Goal: Task Accomplishment & Management: Manage account settings

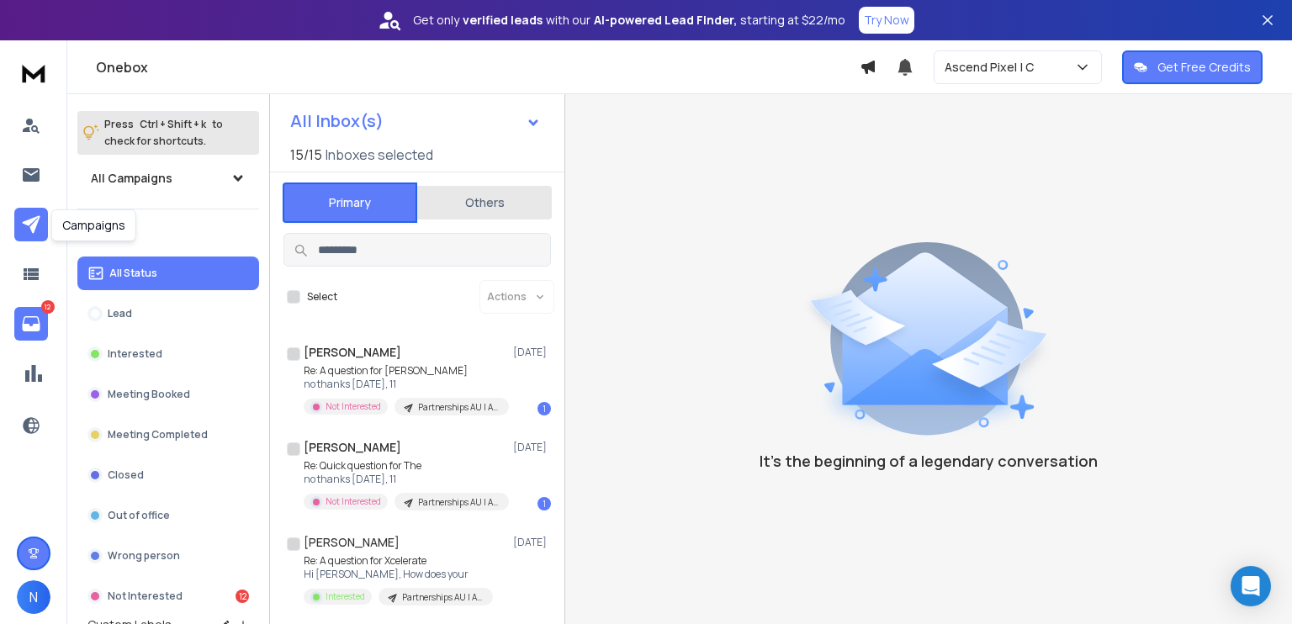
click at [24, 216] on icon at bounding box center [31, 224] width 20 height 20
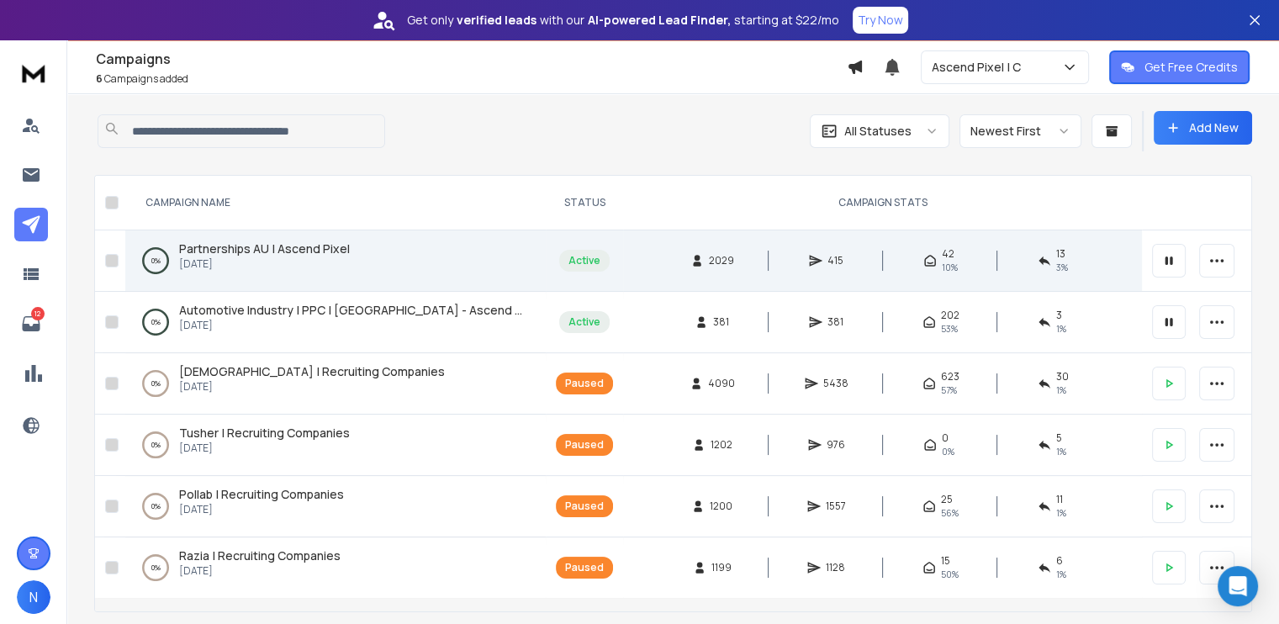
click at [361, 251] on div "0 % Partnerships AU | Ascend Pixel 3 days ago" at bounding box center [335, 261] width 387 height 40
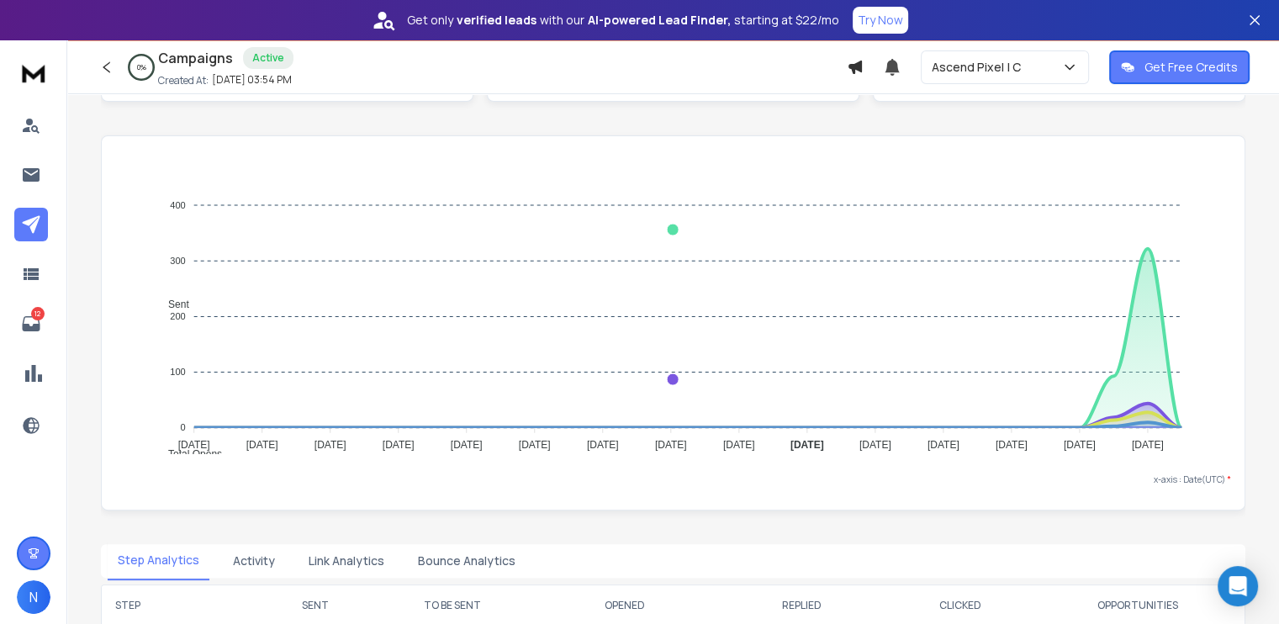
scroll to position [336, 0]
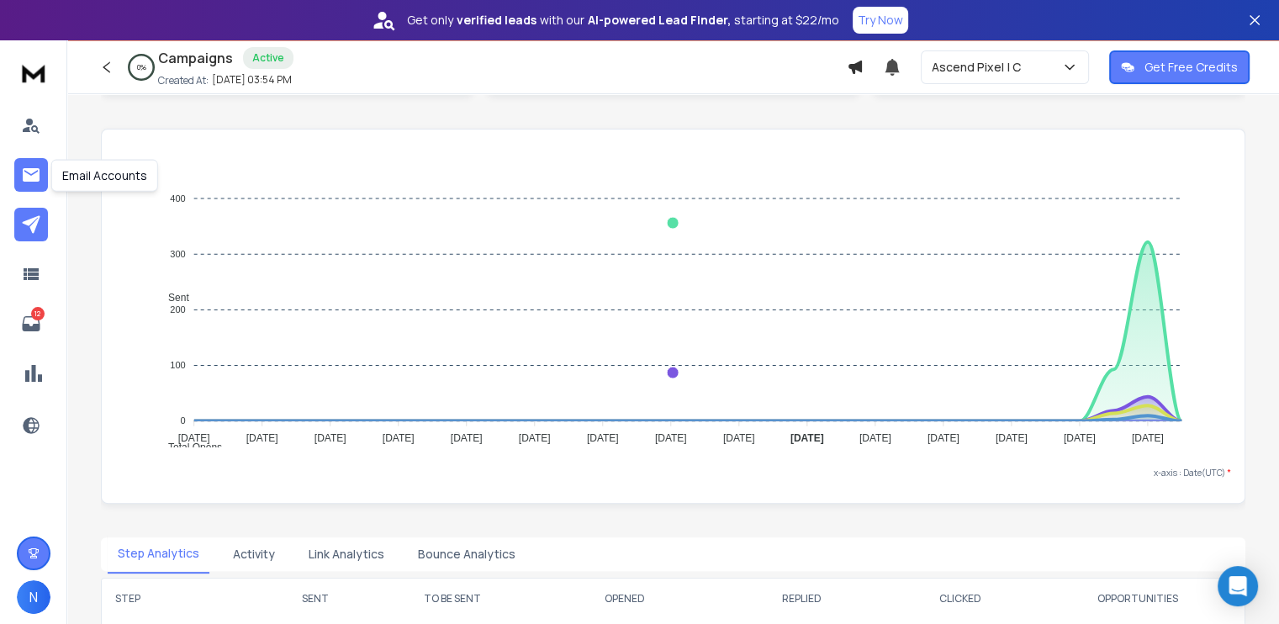
click at [31, 167] on icon at bounding box center [31, 175] width 20 height 20
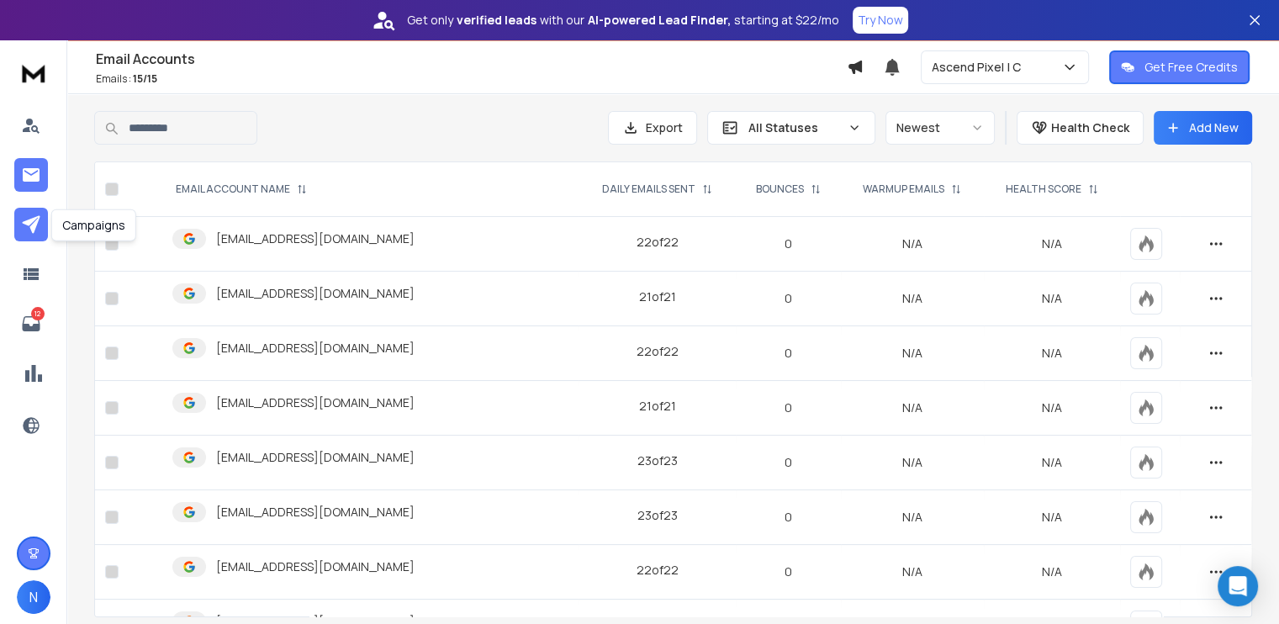
click at [33, 230] on icon at bounding box center [31, 224] width 18 height 18
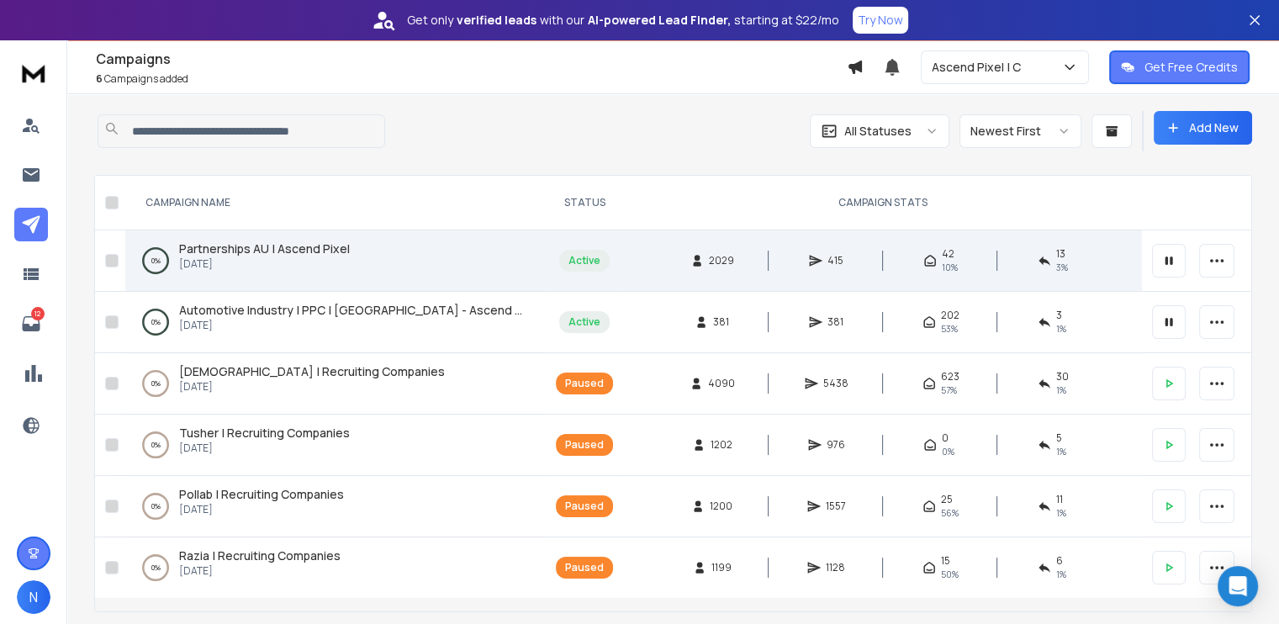
click at [326, 250] on span "Partnerships AU | Ascend Pixel" at bounding box center [264, 249] width 171 height 16
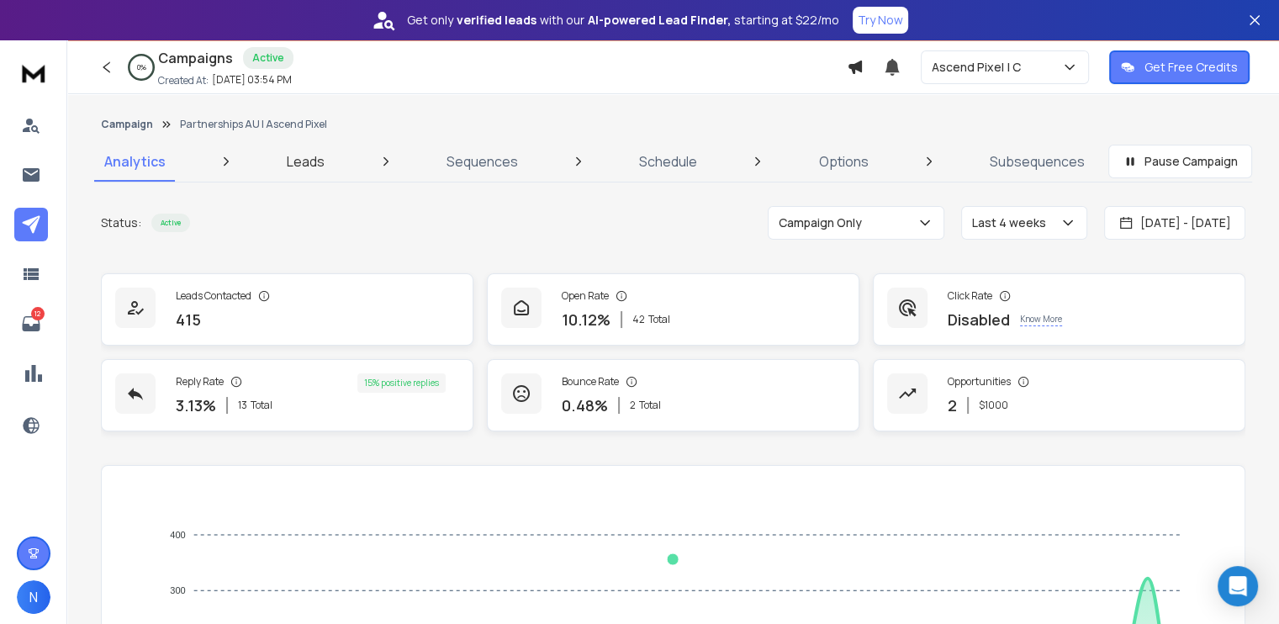
click at [308, 167] on p "Leads" at bounding box center [306, 161] width 38 height 20
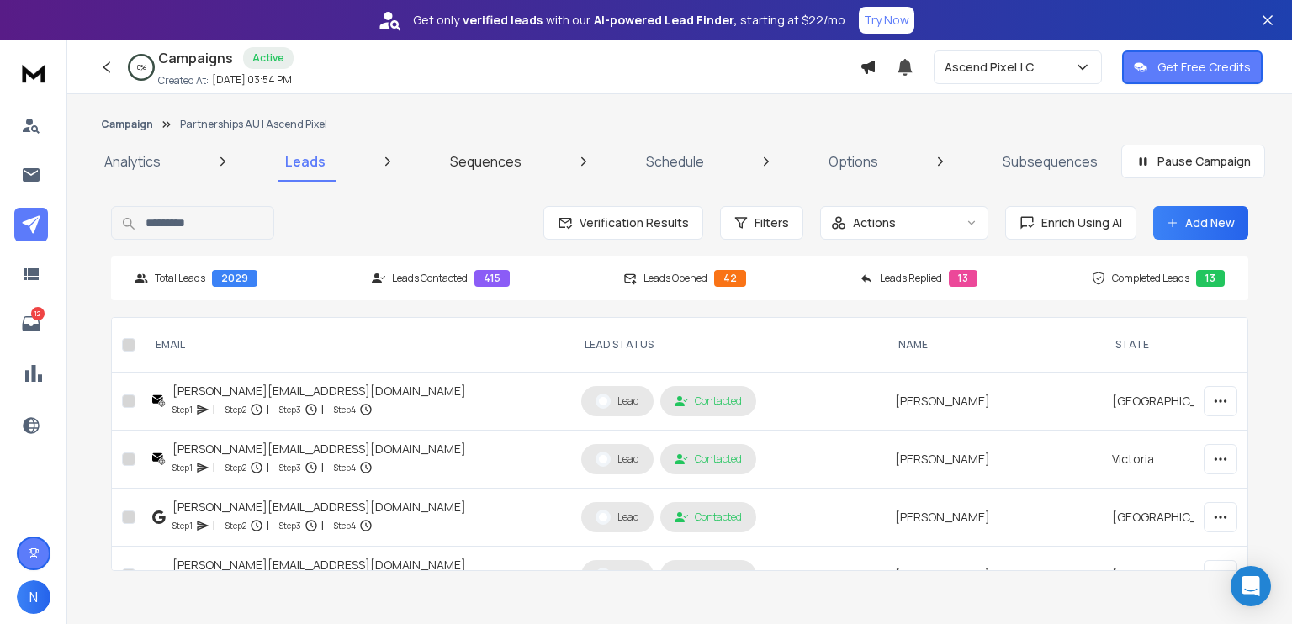
click at [474, 151] on link "Sequences" at bounding box center [486, 161] width 92 height 40
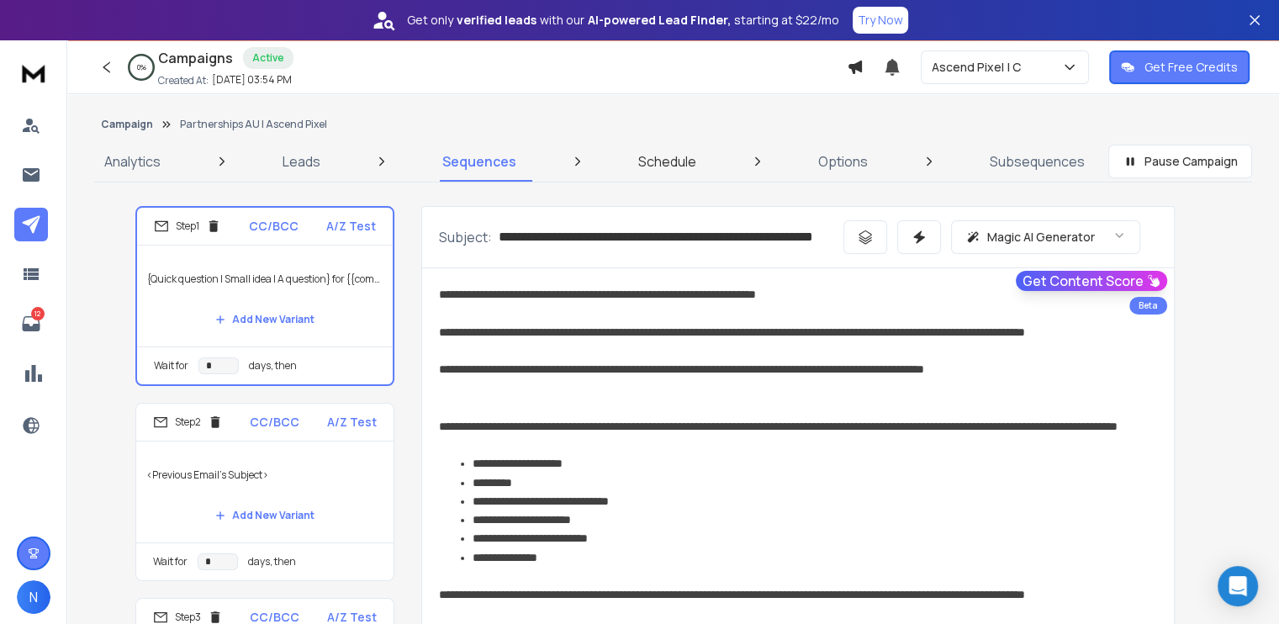
click at [660, 161] on p "Schedule" at bounding box center [667, 161] width 58 height 20
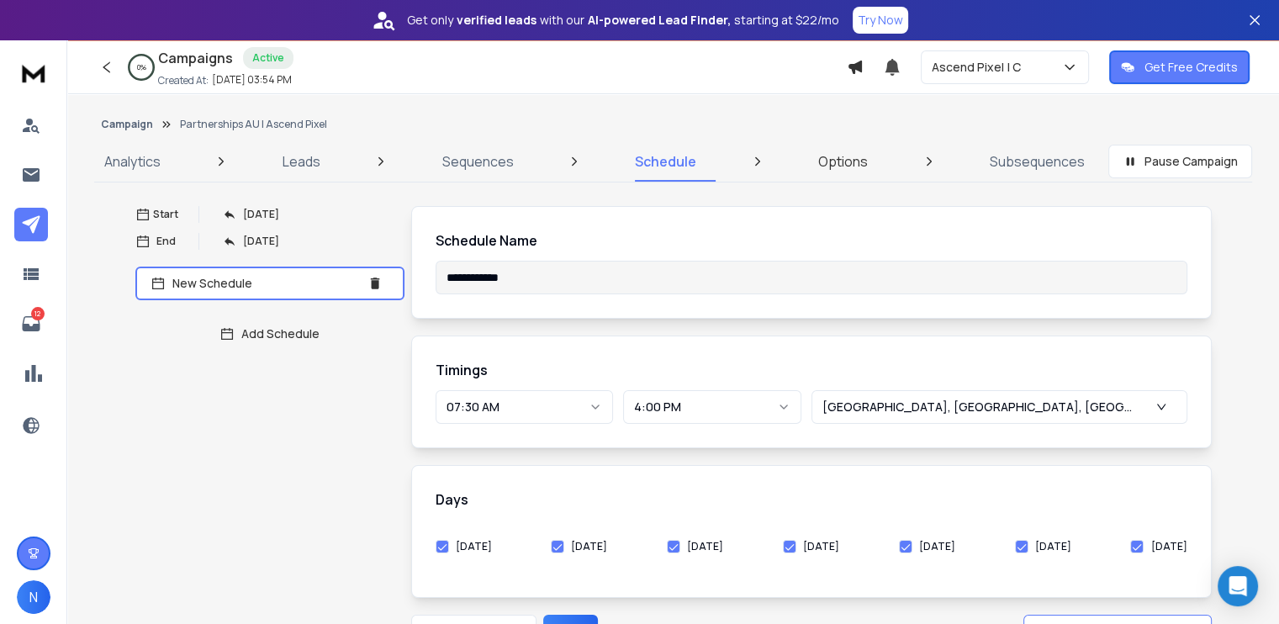
click at [824, 169] on p "Options" at bounding box center [843, 161] width 50 height 20
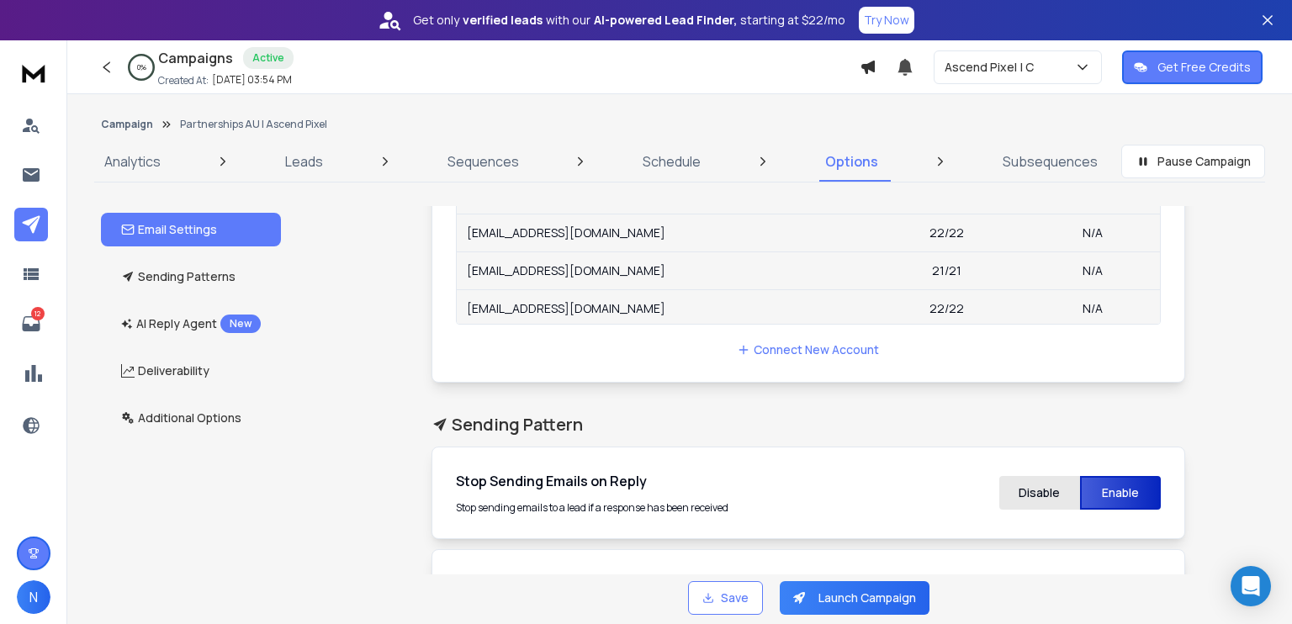
scroll to position [589, 0]
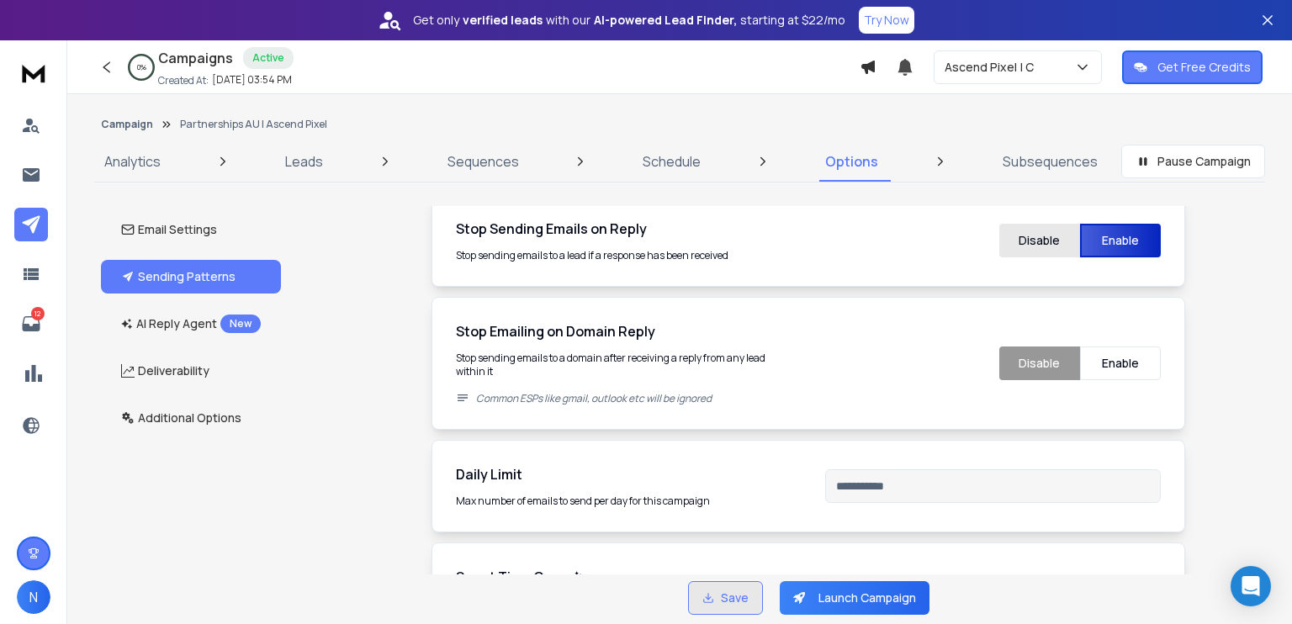
click at [737, 594] on button "Save" at bounding box center [725, 598] width 75 height 34
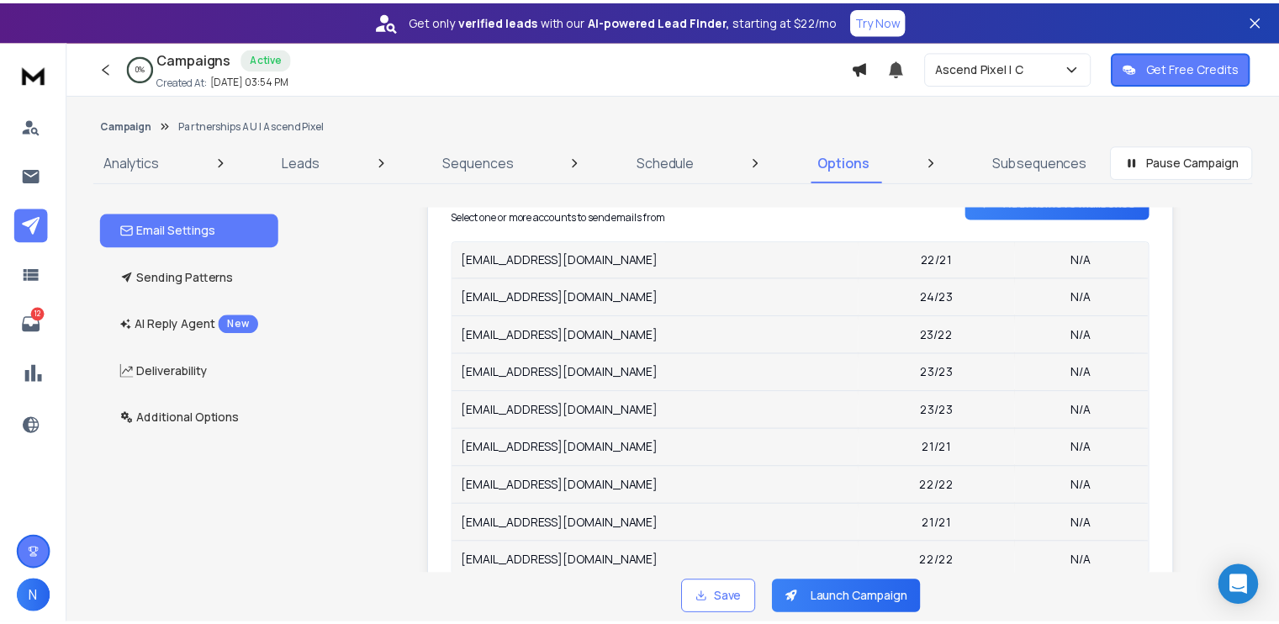
scroll to position [0, 0]
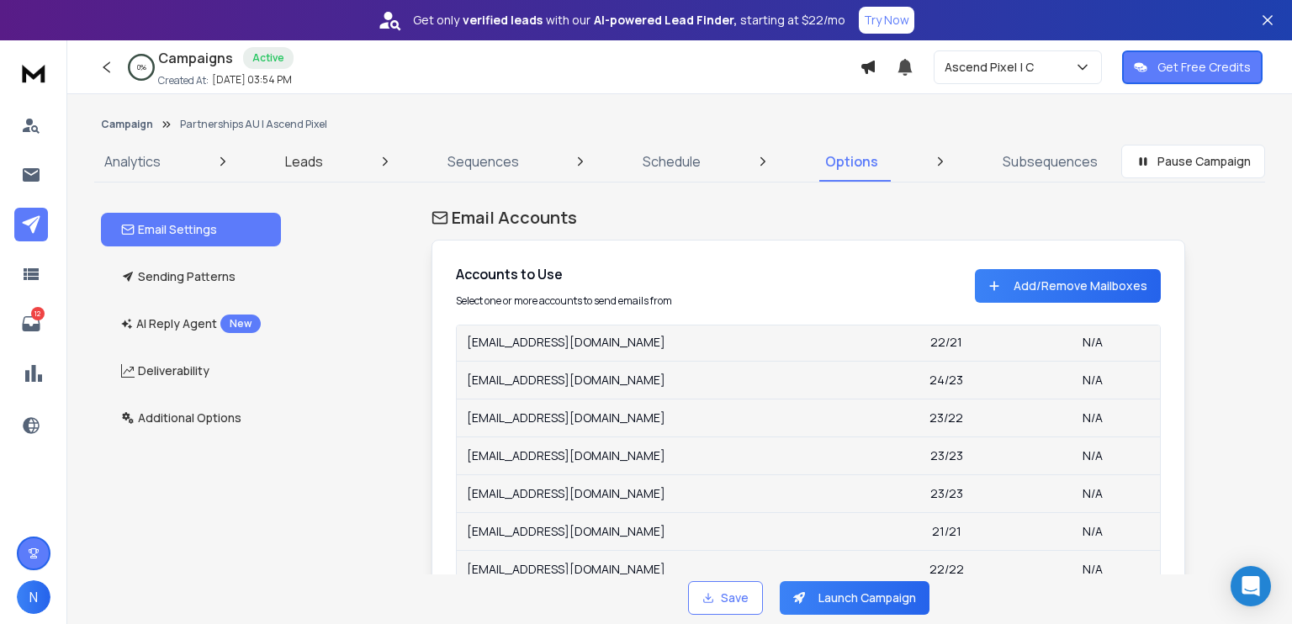
click at [321, 156] on p "Leads" at bounding box center [304, 161] width 38 height 20
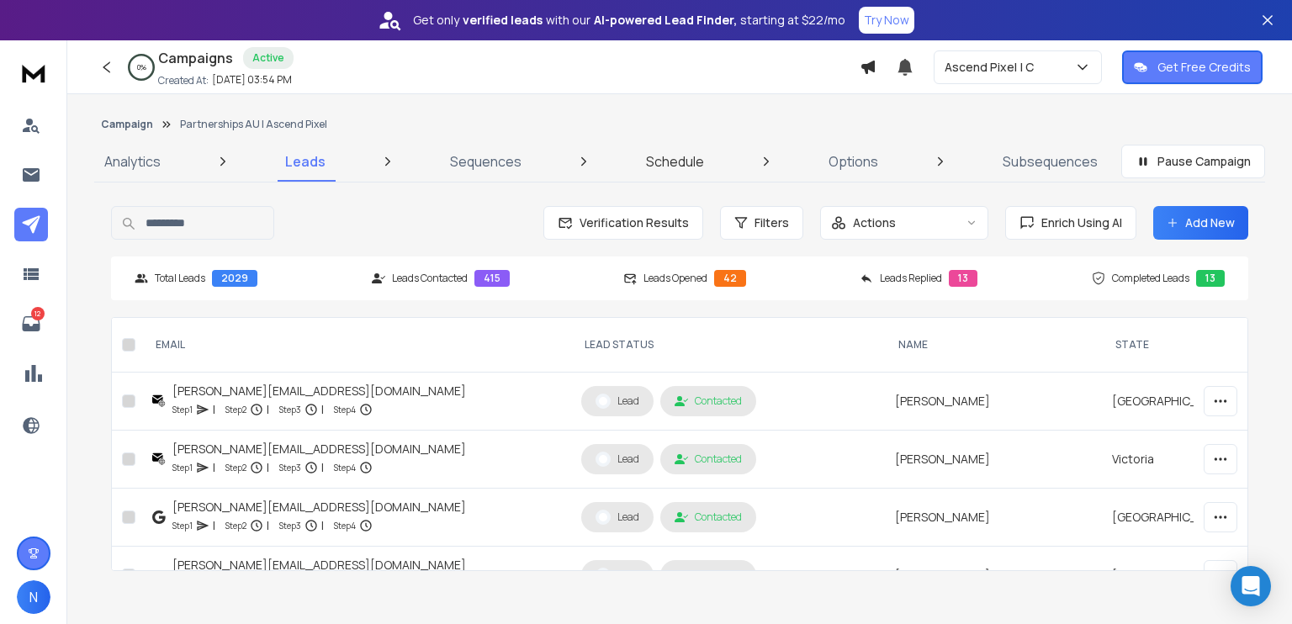
click at [664, 161] on p "Schedule" at bounding box center [675, 161] width 58 height 20
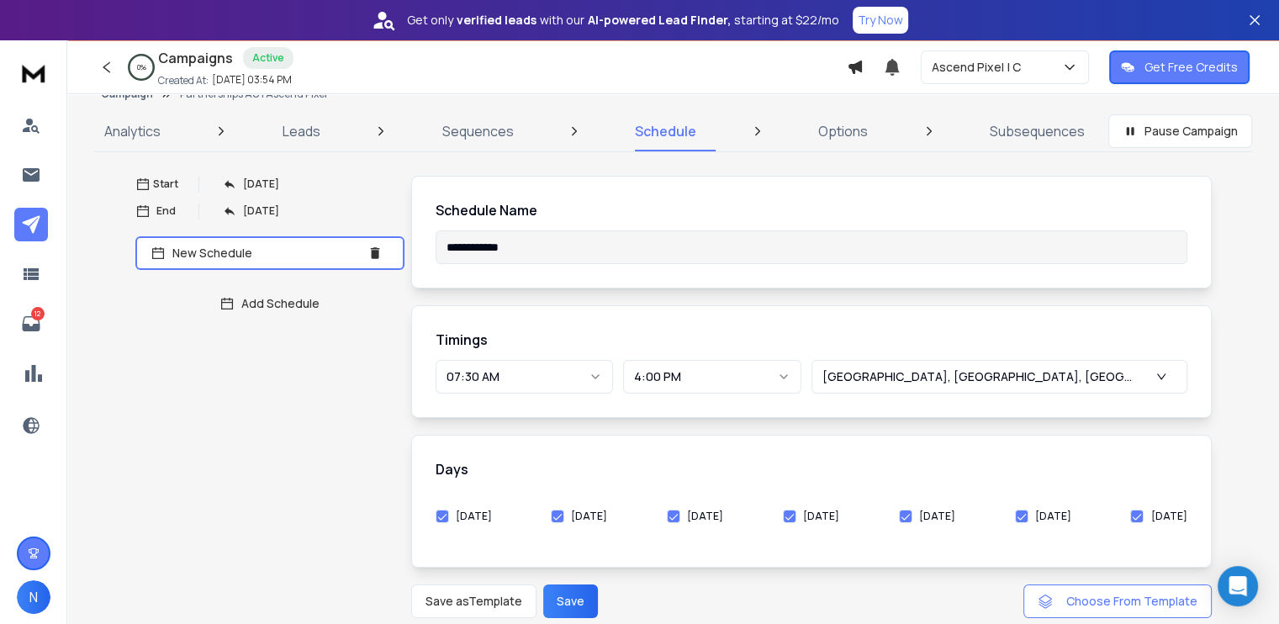
scroll to position [46, 0]
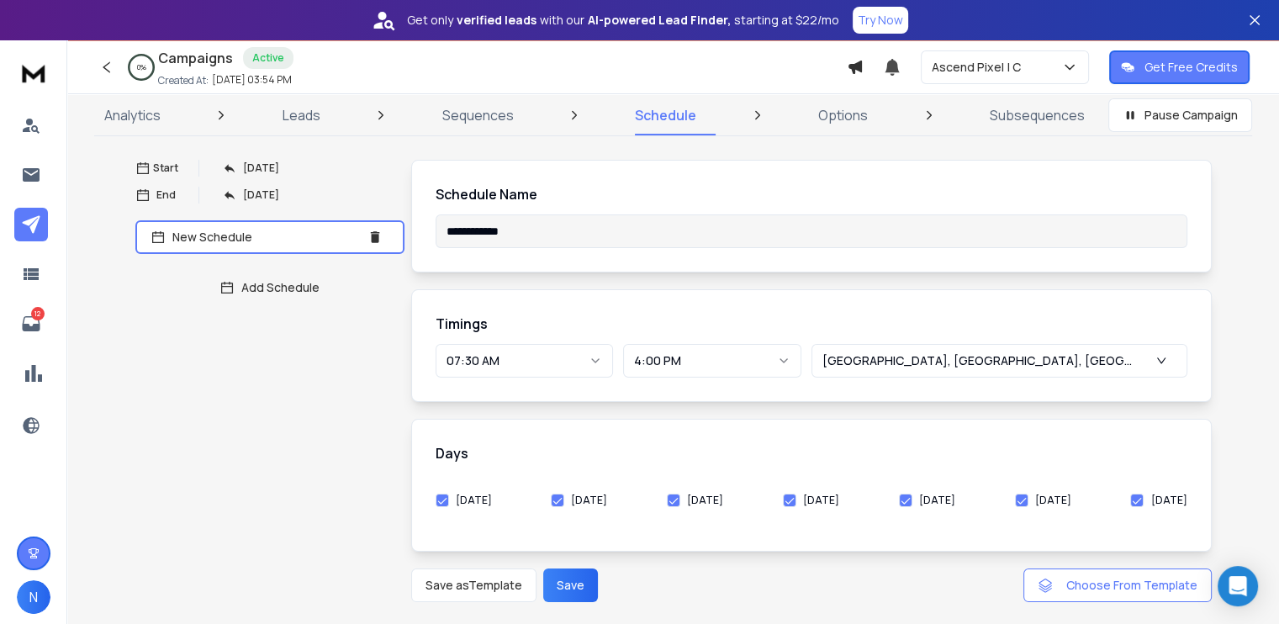
click at [1026, 504] on button "Saturday" at bounding box center [1021, 500] width 13 height 13
click at [1135, 500] on button "Sunday" at bounding box center [1136, 500] width 13 height 13
click at [575, 576] on button "Save" at bounding box center [570, 586] width 55 height 34
click at [19, 228] on link at bounding box center [31, 225] width 34 height 34
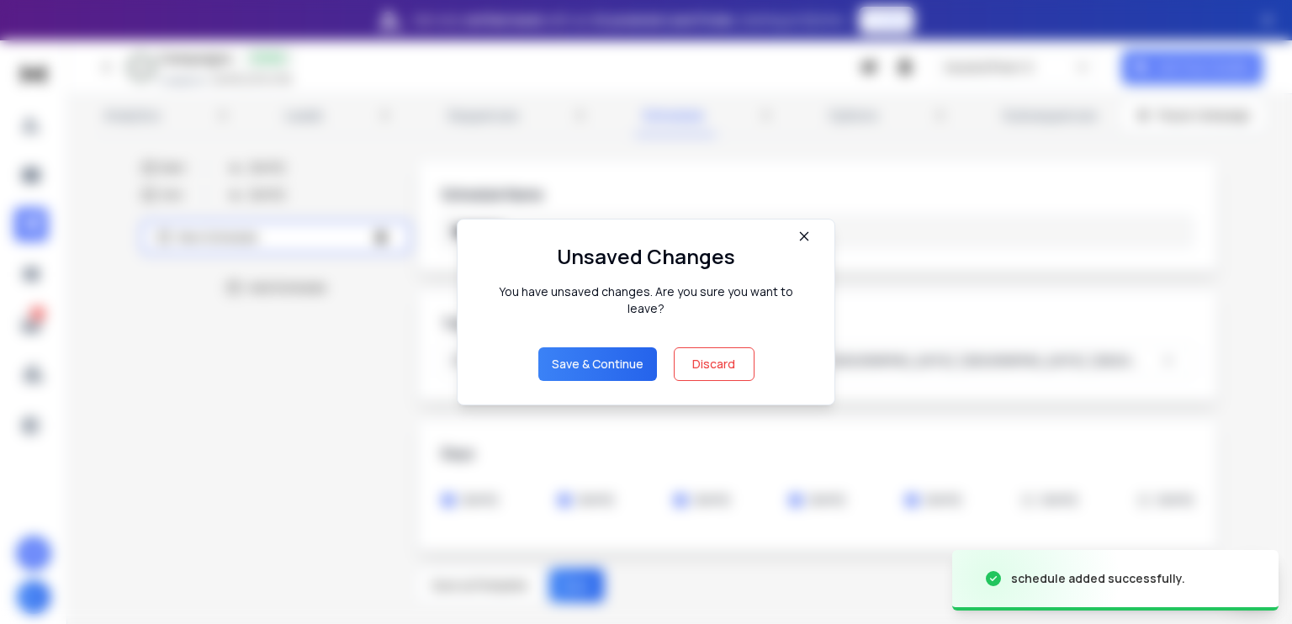
click at [803, 239] on icon at bounding box center [803, 236] width 13 height 13
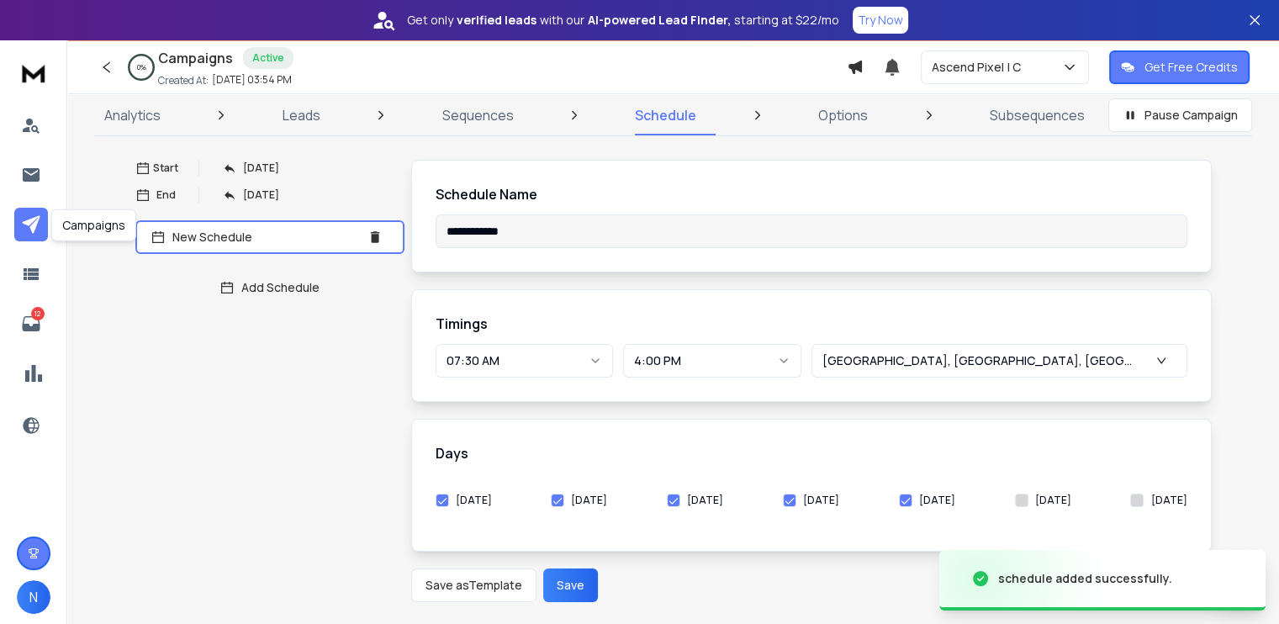
click at [30, 232] on icon at bounding box center [31, 224] width 20 height 20
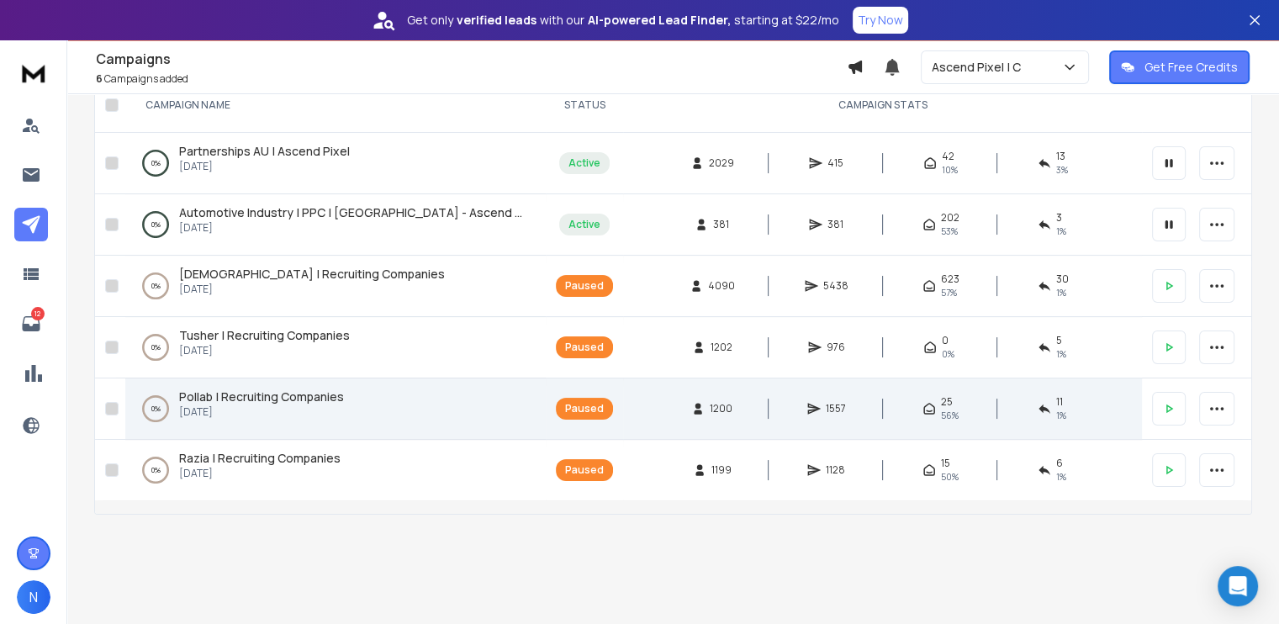
scroll to position [128, 0]
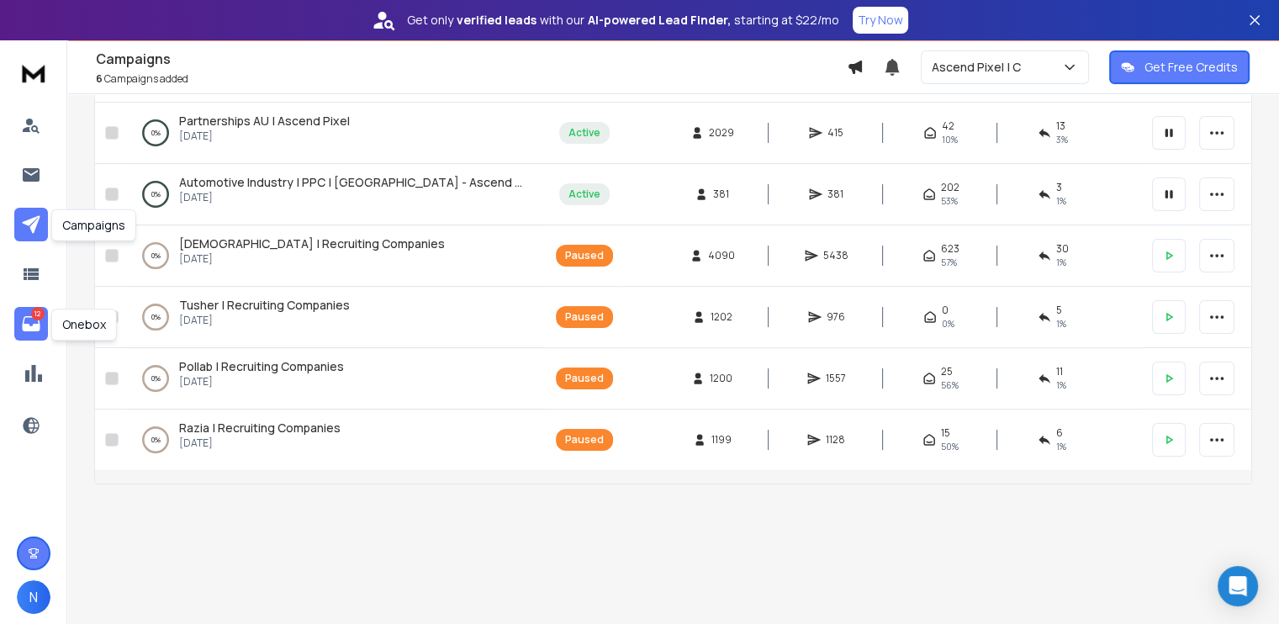
click at [17, 318] on link "12" at bounding box center [31, 324] width 34 height 34
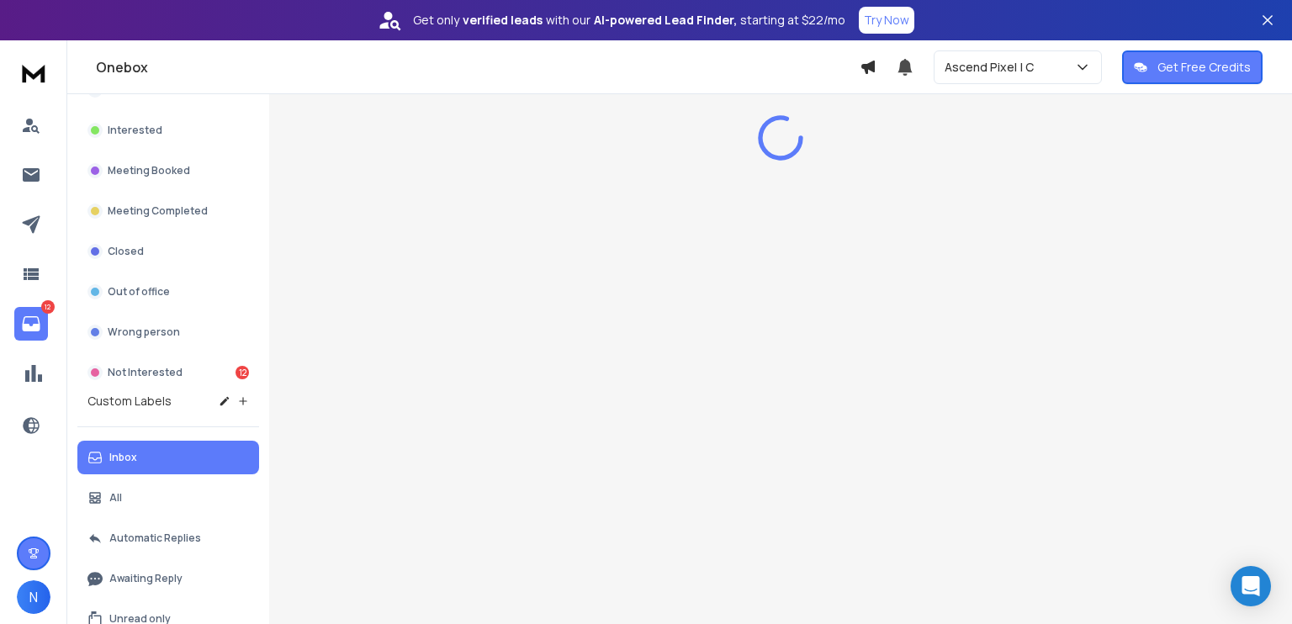
scroll to position [252, 0]
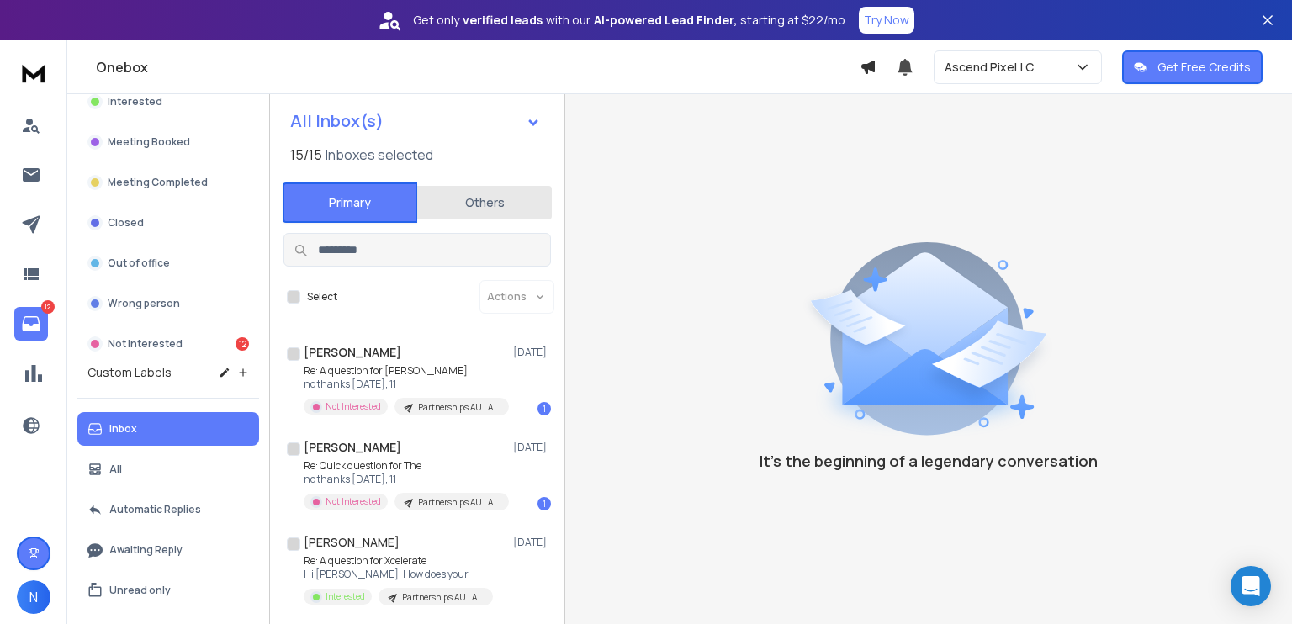
click at [154, 337] on p "Not Interested" at bounding box center [145, 343] width 75 height 13
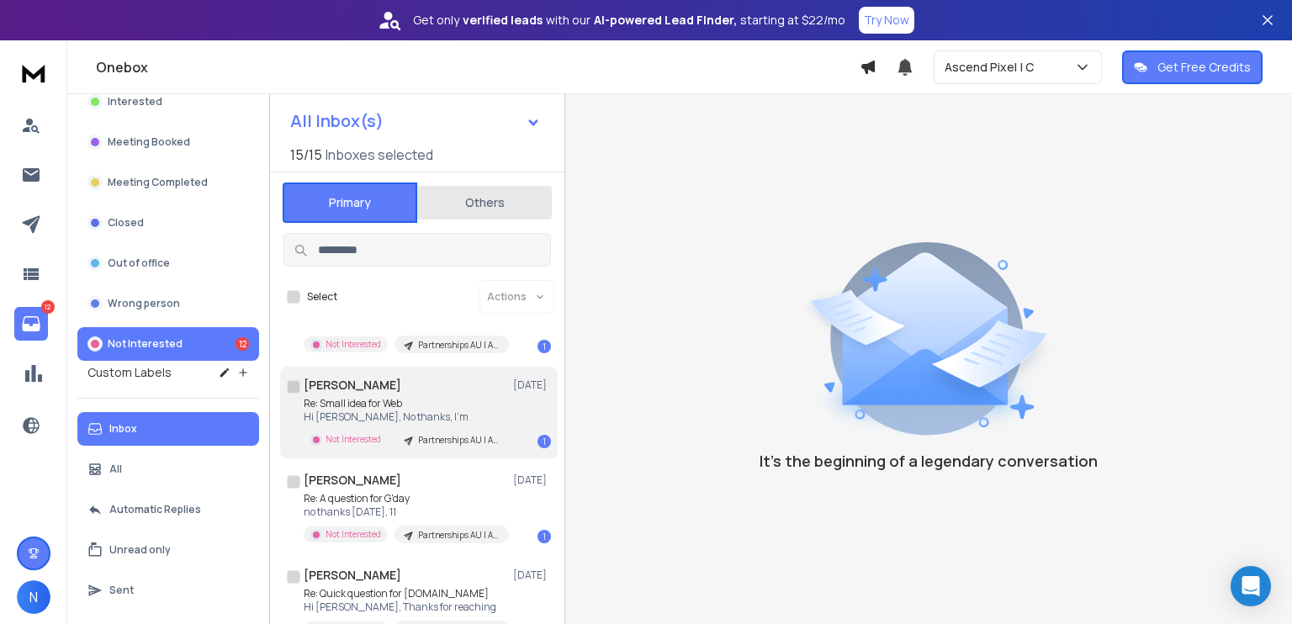
scroll to position [0, 0]
